Goal: Information Seeking & Learning: Check status

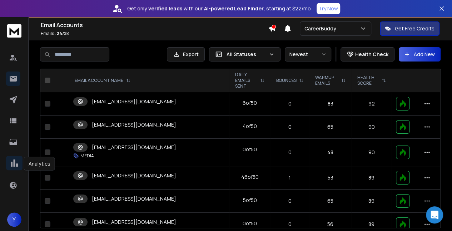
click at [10, 162] on icon at bounding box center [14, 163] width 11 height 11
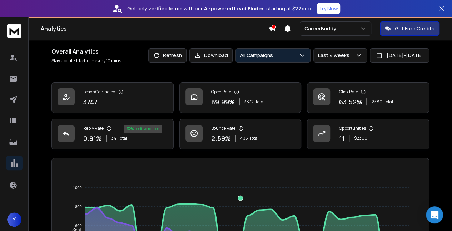
click at [299, 53] on icon at bounding box center [302, 55] width 7 height 7
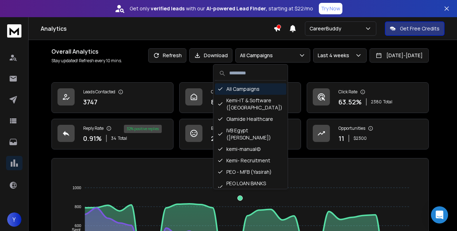
click at [251, 89] on div "All Campaigns" at bounding box center [250, 88] width 71 height 11
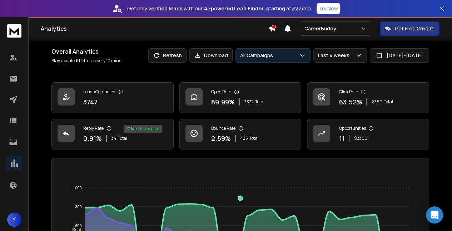
click at [299, 55] on icon at bounding box center [302, 55] width 7 height 7
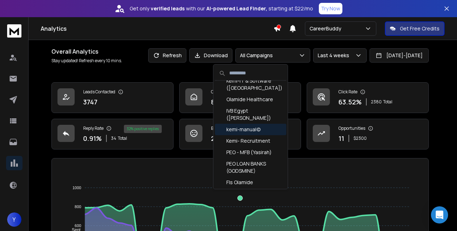
scroll to position [21, 0]
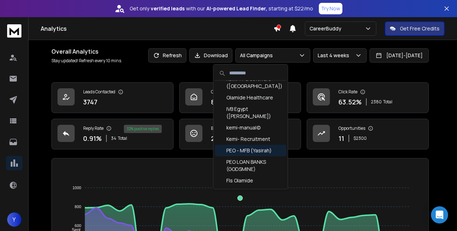
click at [238, 145] on div "PEO - MFB (Yasirah)" at bounding box center [250, 150] width 71 height 11
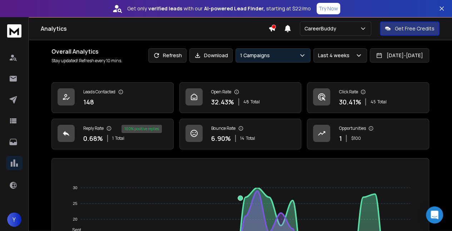
click at [299, 56] on icon at bounding box center [302, 55] width 7 height 7
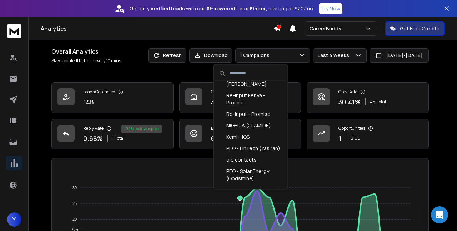
scroll to position [202, 0]
click at [247, 142] on div "PEO - FinTech (Yasirah)" at bounding box center [250, 147] width 71 height 11
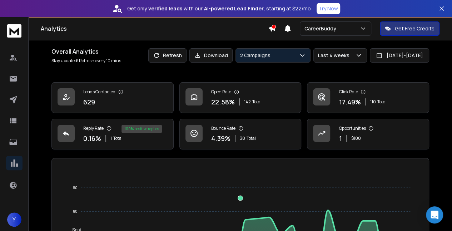
click at [299, 54] on icon at bounding box center [302, 55] width 7 height 7
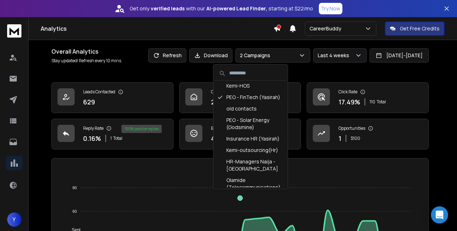
scroll to position [252, 0]
click at [257, 133] on div "Insurance HR (Yasirah)" at bounding box center [250, 138] width 71 height 11
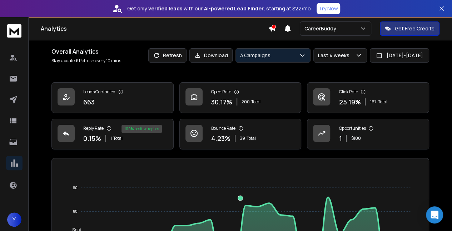
click at [299, 54] on icon at bounding box center [302, 55] width 7 height 7
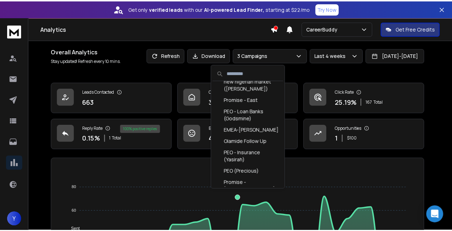
scroll to position [371, 0]
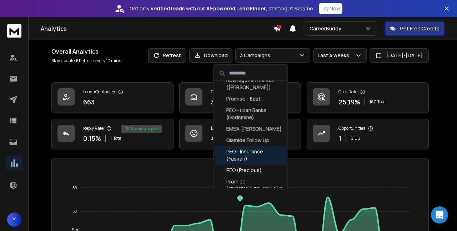
click at [242, 146] on div "PEO - Insurance (Yasirah)" at bounding box center [250, 155] width 71 height 19
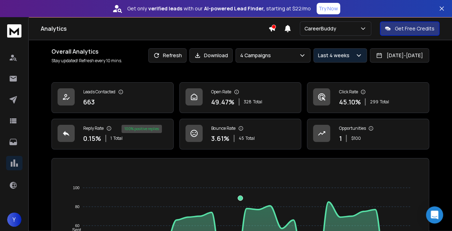
click at [355, 56] on icon "button" at bounding box center [358, 55] width 7 height 7
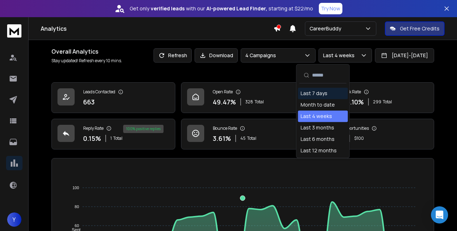
click at [325, 94] on div "Last 7 days" at bounding box center [314, 93] width 27 height 7
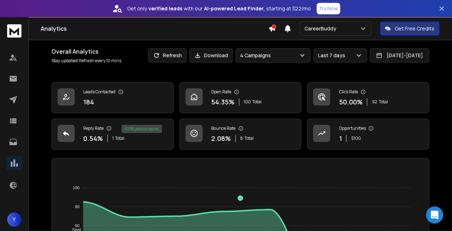
click at [113, 137] on span "1" at bounding box center [112, 138] width 1 height 6
click at [138, 129] on div "100 % positive replies" at bounding box center [142, 129] width 40 height 8
click at [11, 98] on icon at bounding box center [13, 99] width 9 height 9
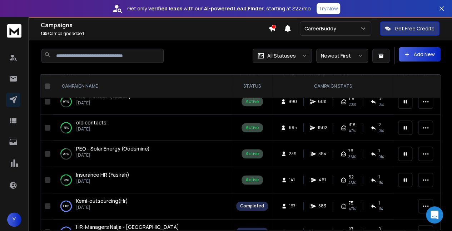
scroll to position [481, 0]
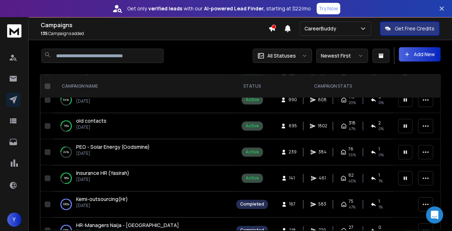
click at [153, 171] on div "78 % Insurance HR (Yasirah) [DATE]" at bounding box center [142, 177] width 164 height 17
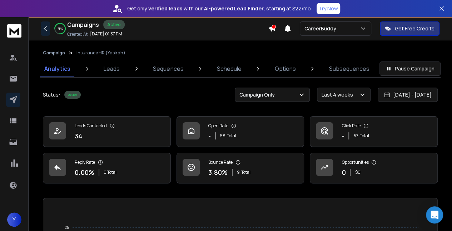
click at [45, 29] on icon at bounding box center [45, 28] width 3 height 5
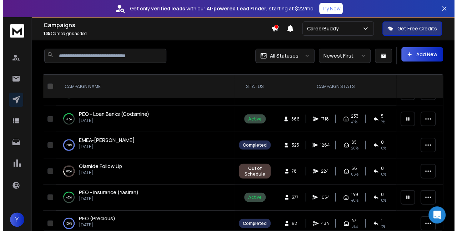
scroll to position [697, 0]
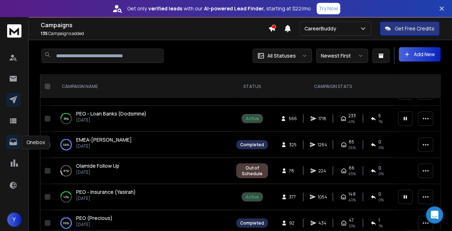
click at [11, 140] on icon at bounding box center [13, 142] width 9 height 9
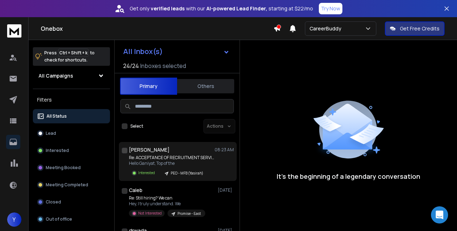
click at [199, 158] on p "Re: ACCEPTANCE OF RECRUITMENT SERVICES" at bounding box center [172, 158] width 86 height 6
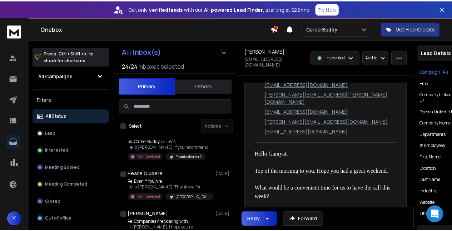
scroll to position [1834, 0]
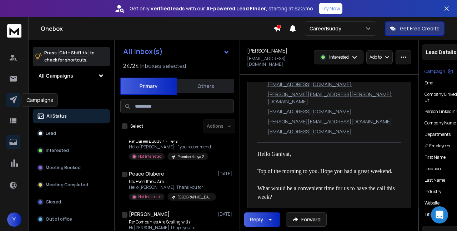
click at [14, 102] on icon at bounding box center [13, 100] width 8 height 8
